Goal: Navigation & Orientation: Find specific page/section

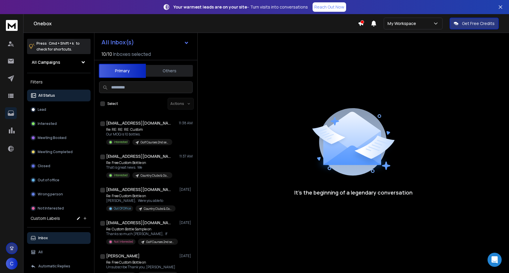
click at [49, 97] on p "All Status" at bounding box center [46, 95] width 17 height 5
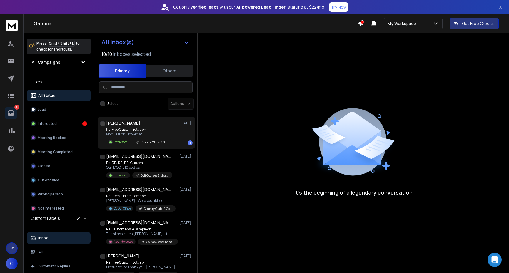
click at [144, 131] on p "Re: Free Custom Bottle on" at bounding box center [139, 129] width 66 height 5
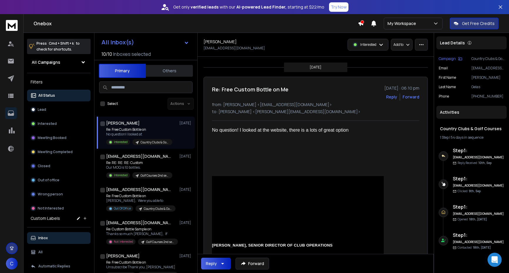
click at [171, 67] on button "Others" at bounding box center [169, 70] width 47 height 13
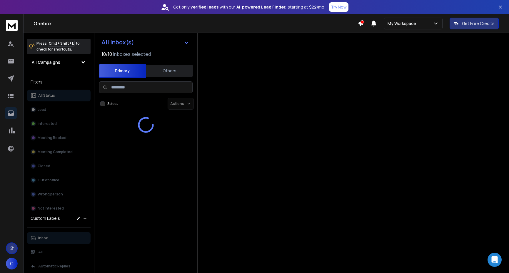
click at [128, 70] on button "Primary" at bounding box center [122, 71] width 47 height 14
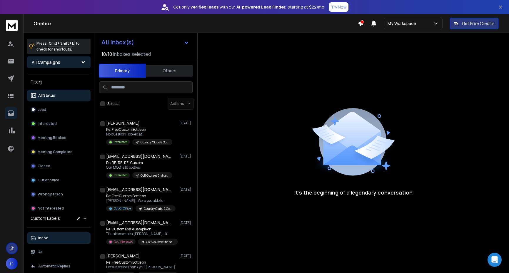
click at [45, 67] on button "All Campaigns" at bounding box center [59, 62] width 64 height 12
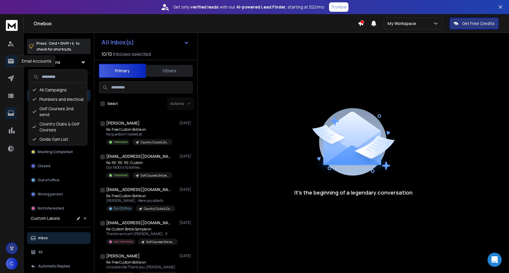
click at [12, 64] on icon at bounding box center [10, 61] width 7 height 7
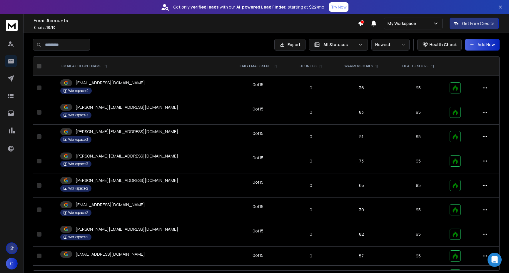
click at [10, 84] on div at bounding box center [12, 80] width 14 height 14
click at [11, 78] on icon at bounding box center [10, 78] width 7 height 7
